Goal: Information Seeking & Learning: Check status

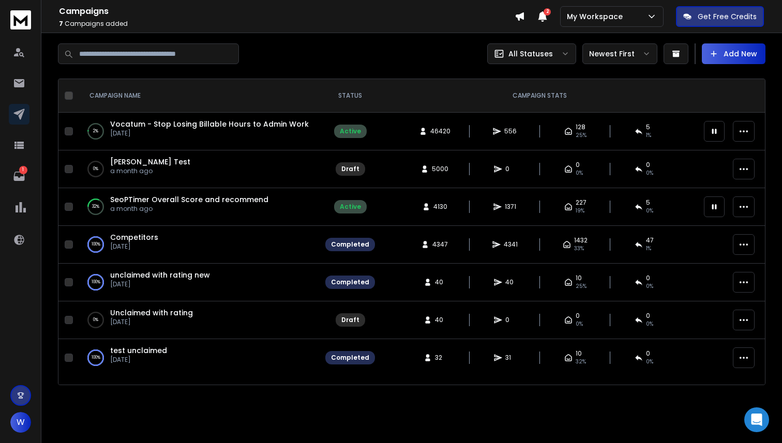
click at [265, 197] on div "32 % SeoPTimer Overall Score and recommend a month ago" at bounding box center [197, 207] width 221 height 25
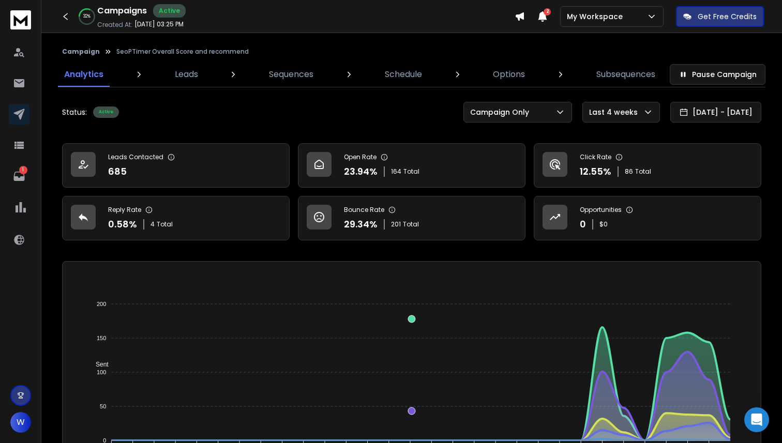
click at [192, 220] on link "Reply Rate 0.58 % 4 Total" at bounding box center [176, 218] width 228 height 44
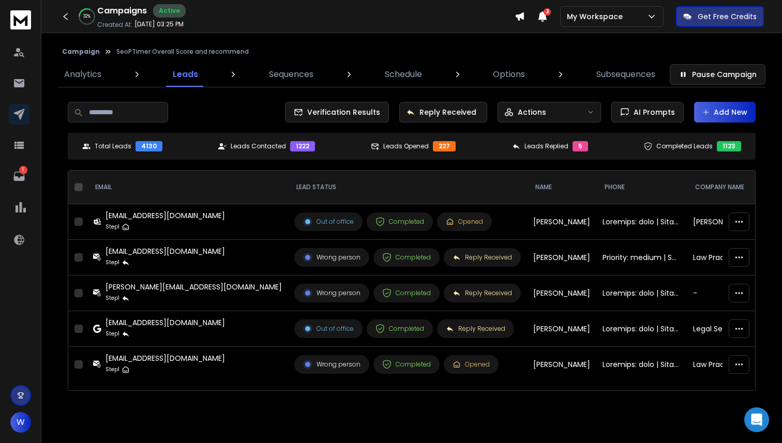
click at [376, 222] on div "Completed" at bounding box center [400, 221] width 49 height 9
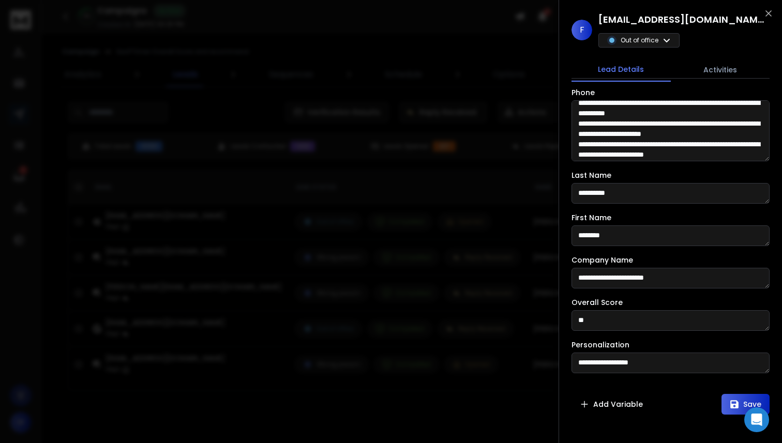
scroll to position [383, 0]
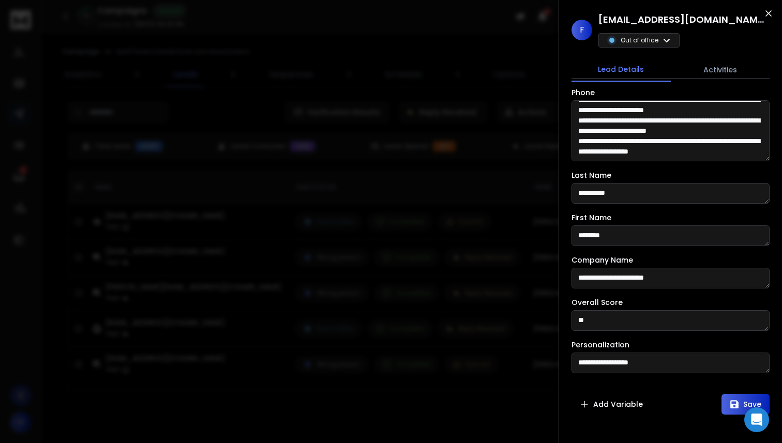
click at [769, 13] on icon "button" at bounding box center [768, 13] width 5 height 5
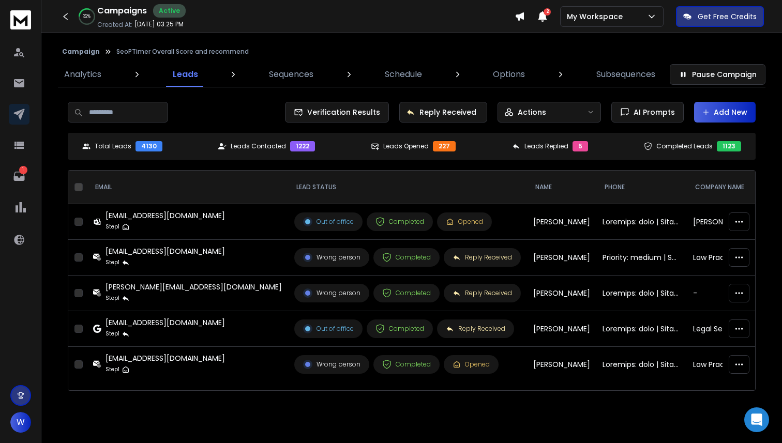
click at [668, 147] on p "Completed Leads" at bounding box center [685, 146] width 56 height 8
click at [540, 144] on p "Leads Replied" at bounding box center [547, 146] width 44 height 8
click at [445, 147] on div "227" at bounding box center [444, 146] width 23 height 10
click at [376, 148] on icon at bounding box center [375, 146] width 8 height 8
click at [255, 147] on p "Leads Contacted" at bounding box center [258, 146] width 55 height 8
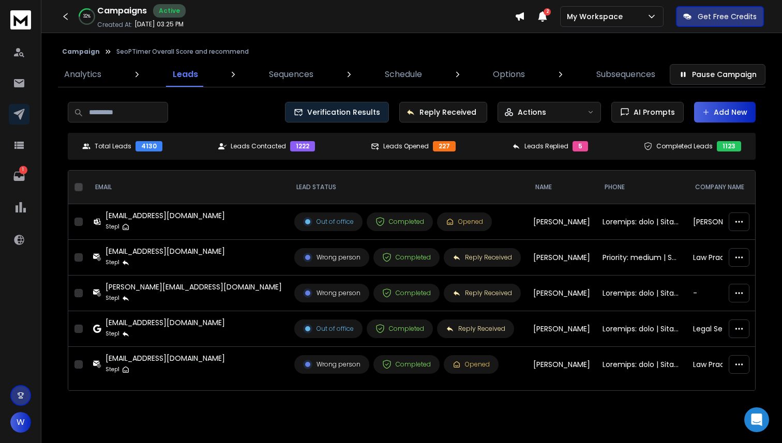
click at [335, 114] on span "Verification Results" at bounding box center [341, 112] width 77 height 10
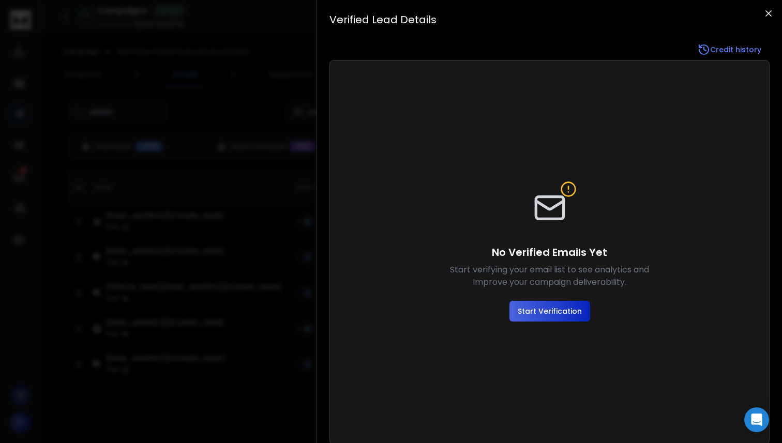
click at [764, 15] on icon "button" at bounding box center [769, 13] width 10 height 10
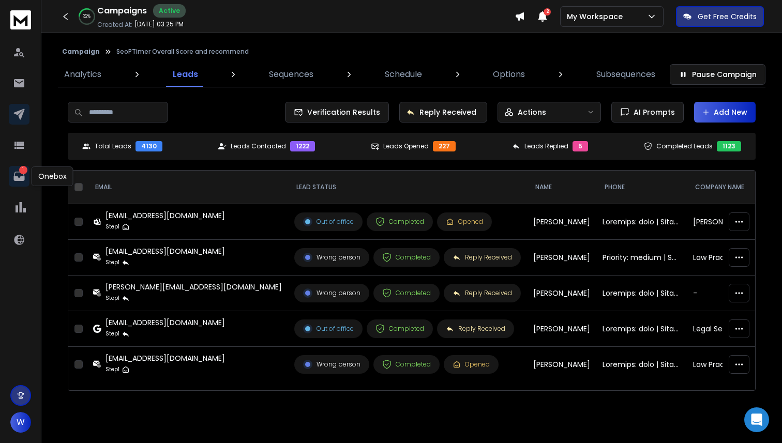
click at [20, 174] on icon at bounding box center [19, 176] width 12 height 12
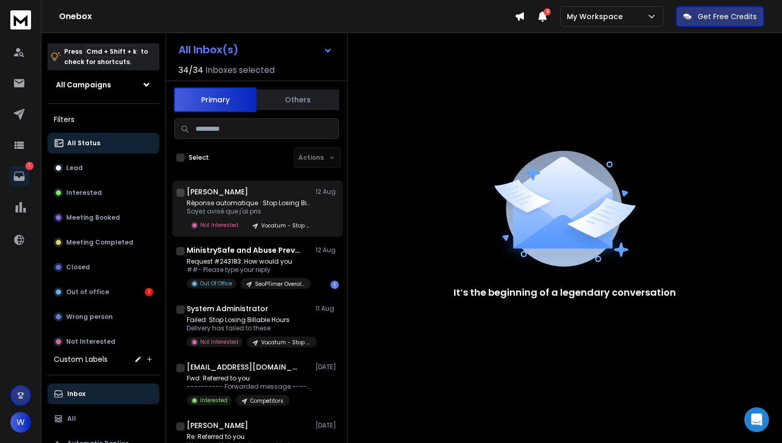
click at [233, 200] on p "Réponse automatique : Stop Losing Billable" at bounding box center [249, 203] width 124 height 8
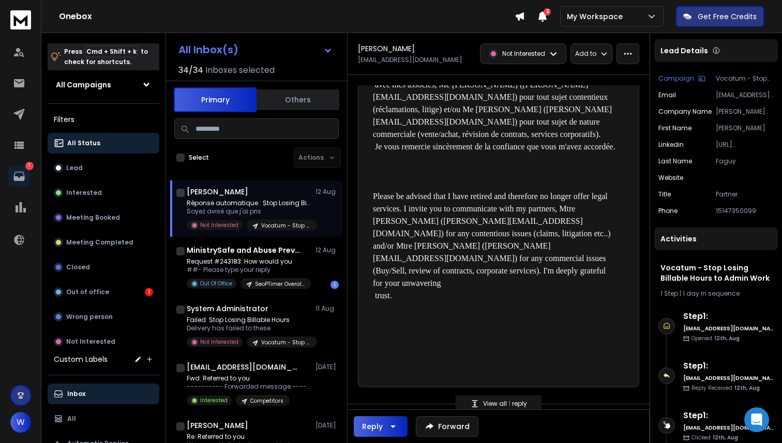
scroll to position [170, 0]
click at [20, 174] on icon at bounding box center [19, 176] width 12 height 12
click at [19, 112] on icon at bounding box center [18, 114] width 11 height 11
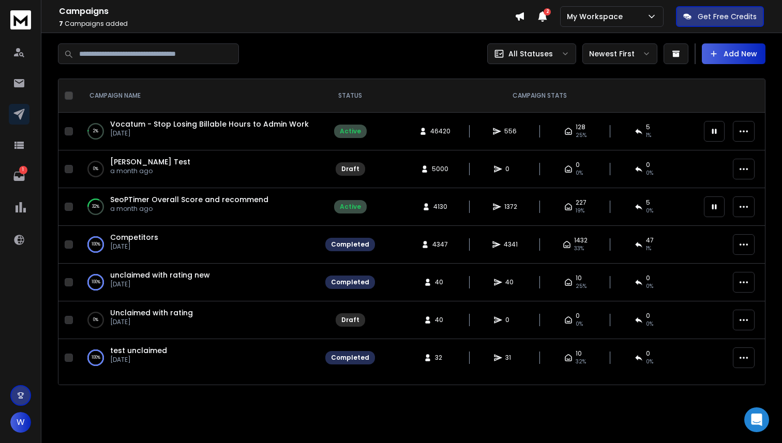
click at [280, 127] on span "Vocatum - Stop Losing Billable Hours to Admin Work" at bounding box center [209, 124] width 199 height 10
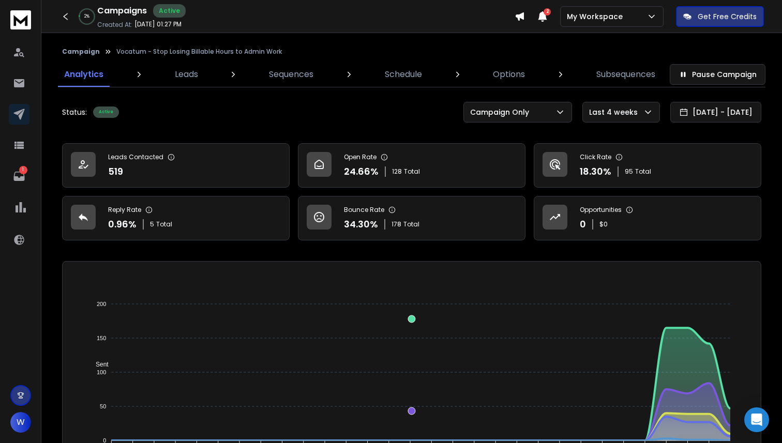
click at [165, 223] on span "Total" at bounding box center [164, 224] width 16 height 8
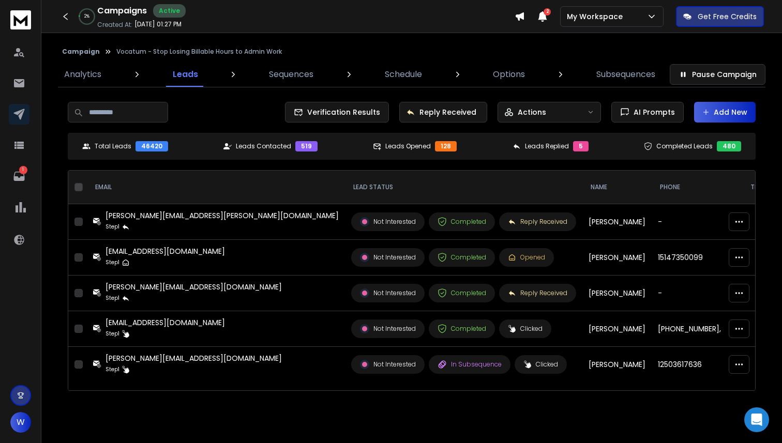
click at [184, 361] on div "[PERSON_NAME][EMAIL_ADDRESS][DOMAIN_NAME]" at bounding box center [194, 358] width 176 height 10
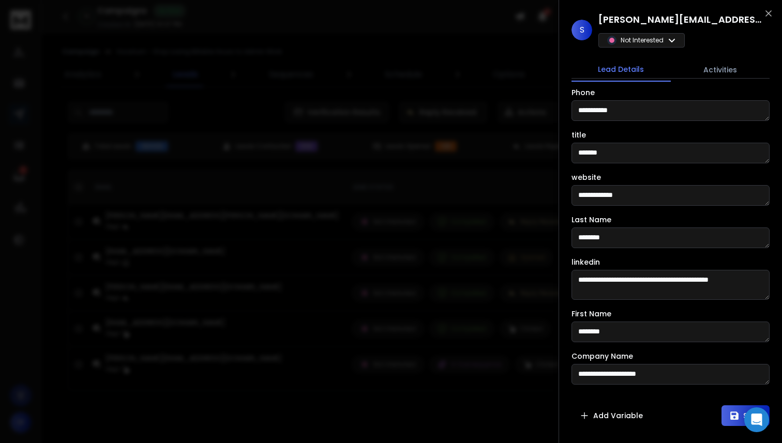
click at [777, 13] on div "**********" at bounding box center [670, 221] width 223 height 443
click at [769, 13] on icon "button" at bounding box center [768, 13] width 5 height 5
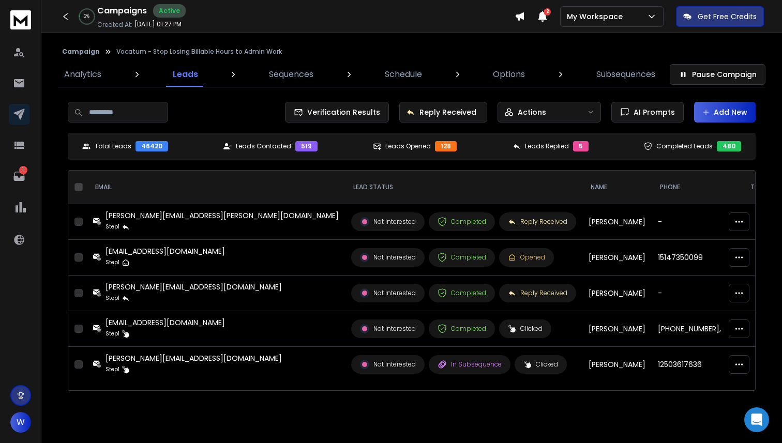
click at [737, 367] on icon "button" at bounding box center [738, 364] width 9 height 9
click at [528, 410] on div "Your warmest leads are on your site – Turn visits into conversations Reach Out …" at bounding box center [391, 221] width 782 height 443
click at [583, 362] on td "[PERSON_NAME]" at bounding box center [617, 365] width 69 height 36
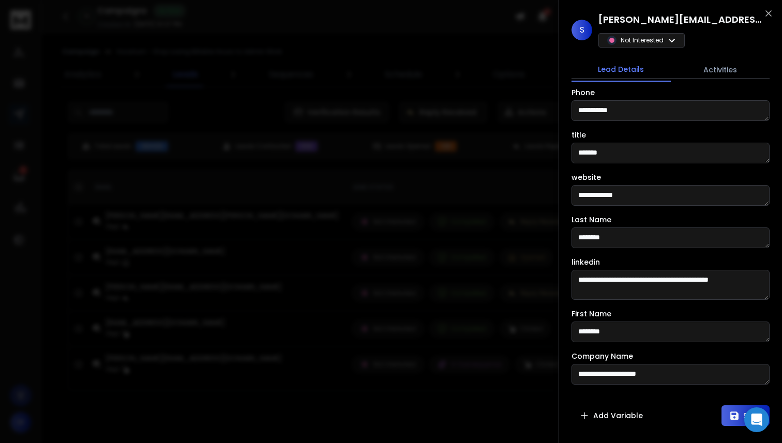
click at [726, 73] on button "Activities" at bounding box center [720, 69] width 99 height 23
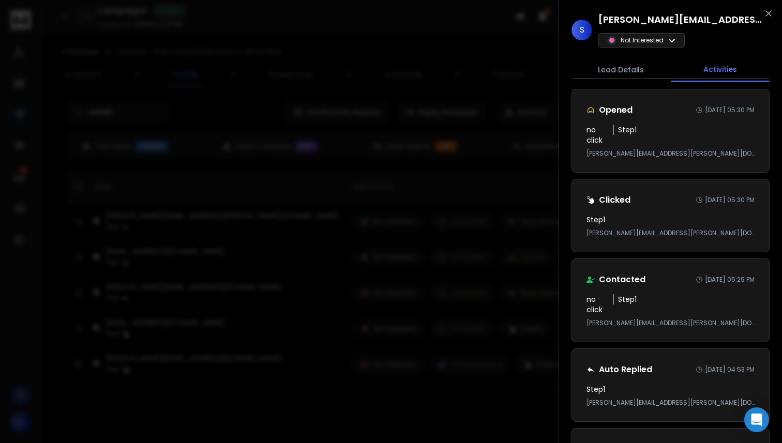
click at [624, 64] on button "Lead Details" at bounding box center [621, 69] width 99 height 23
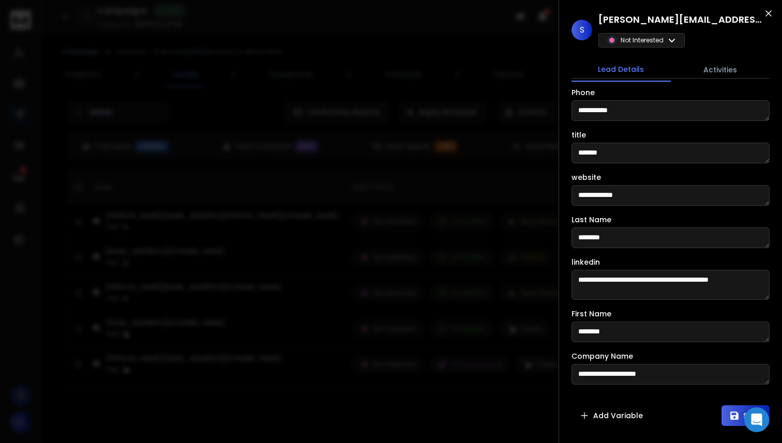
click at [767, 12] on icon "button" at bounding box center [768, 13] width 5 height 5
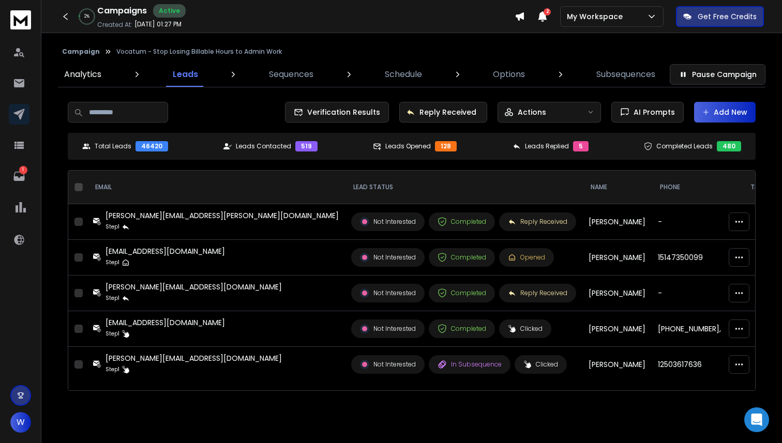
click at [84, 76] on p "Analytics" at bounding box center [82, 74] width 37 height 12
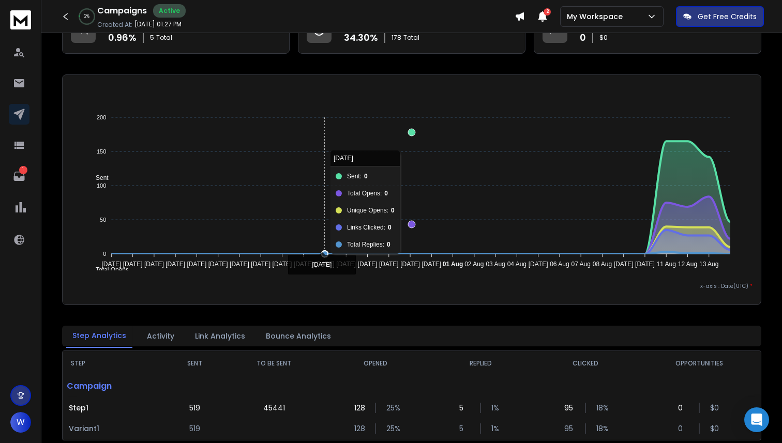
scroll to position [203, 0]
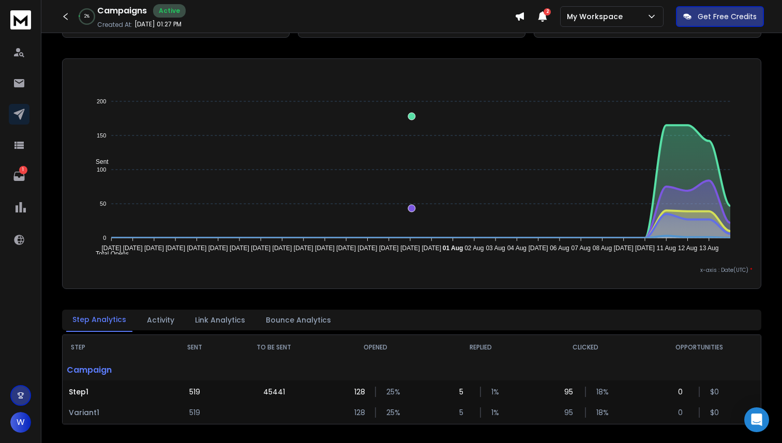
click at [206, 383] on td "519 519" at bounding box center [195, 402] width 61 height 43
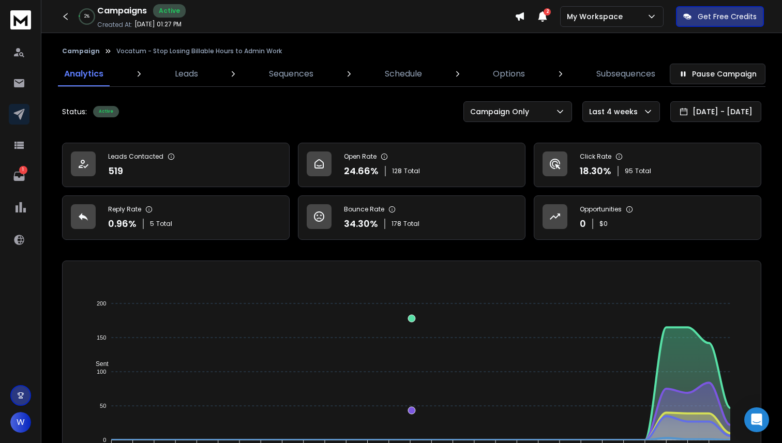
scroll to position [0, 0]
click at [19, 114] on icon at bounding box center [19, 114] width 12 height 12
